Goal: Navigation & Orientation: Find specific page/section

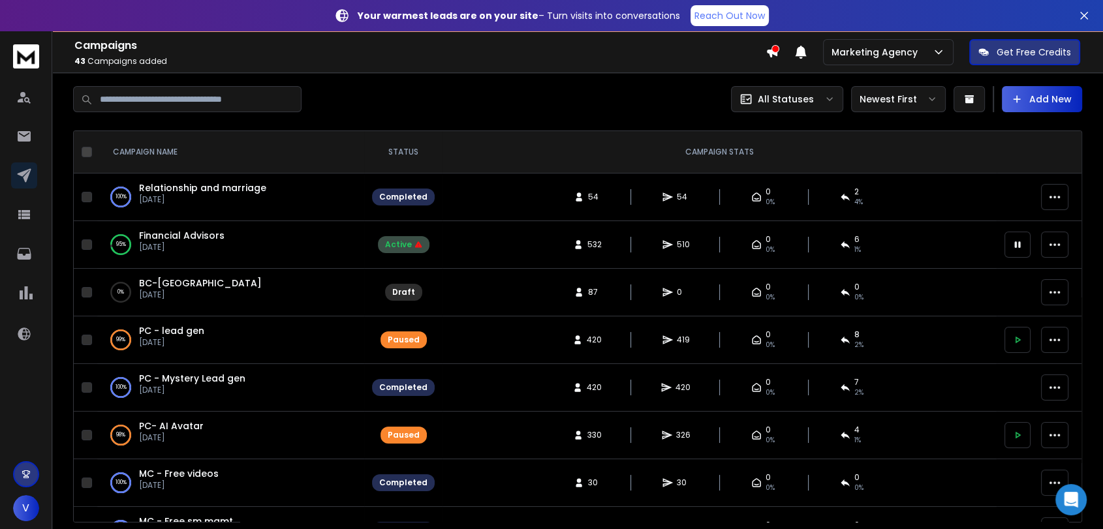
click at [398, 99] on div at bounding box center [325, 99] width 504 height 26
click at [504, 100] on div at bounding box center [325, 99] width 504 height 26
click at [398, 106] on div at bounding box center [325, 99] width 504 height 26
click at [471, 92] on div at bounding box center [325, 99] width 504 height 26
click at [444, 100] on div at bounding box center [325, 99] width 504 height 26
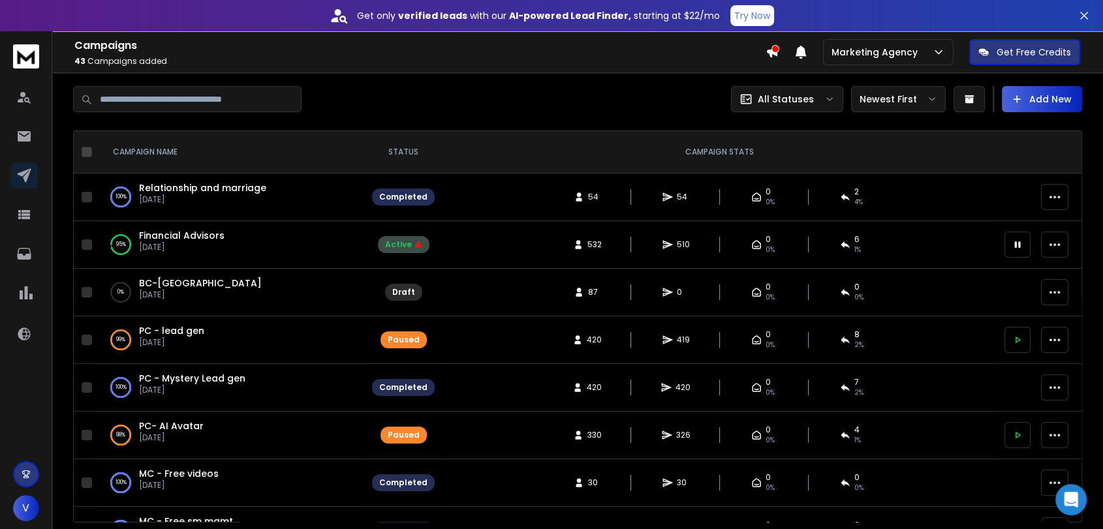
click at [424, 95] on div at bounding box center [325, 99] width 504 height 26
